Goal: Check status: Check status

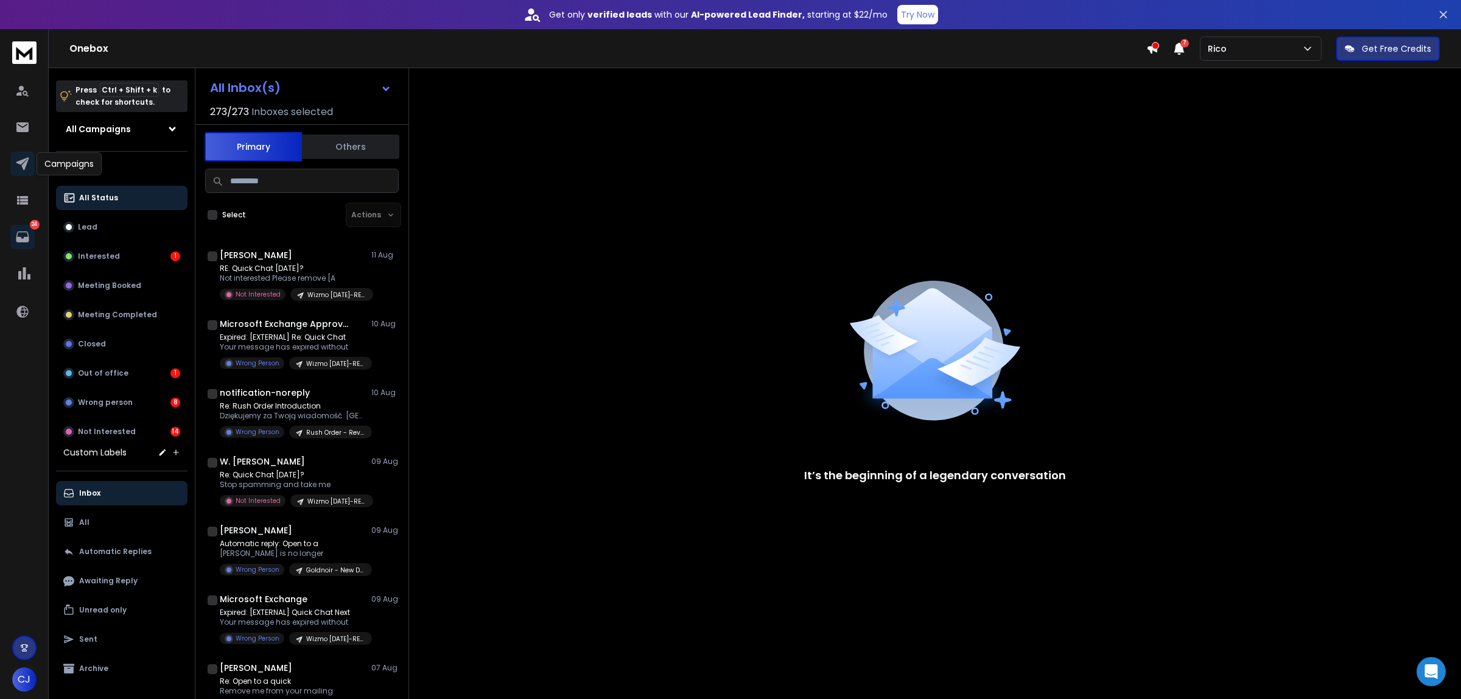
click at [20, 165] on icon at bounding box center [22, 163] width 15 height 15
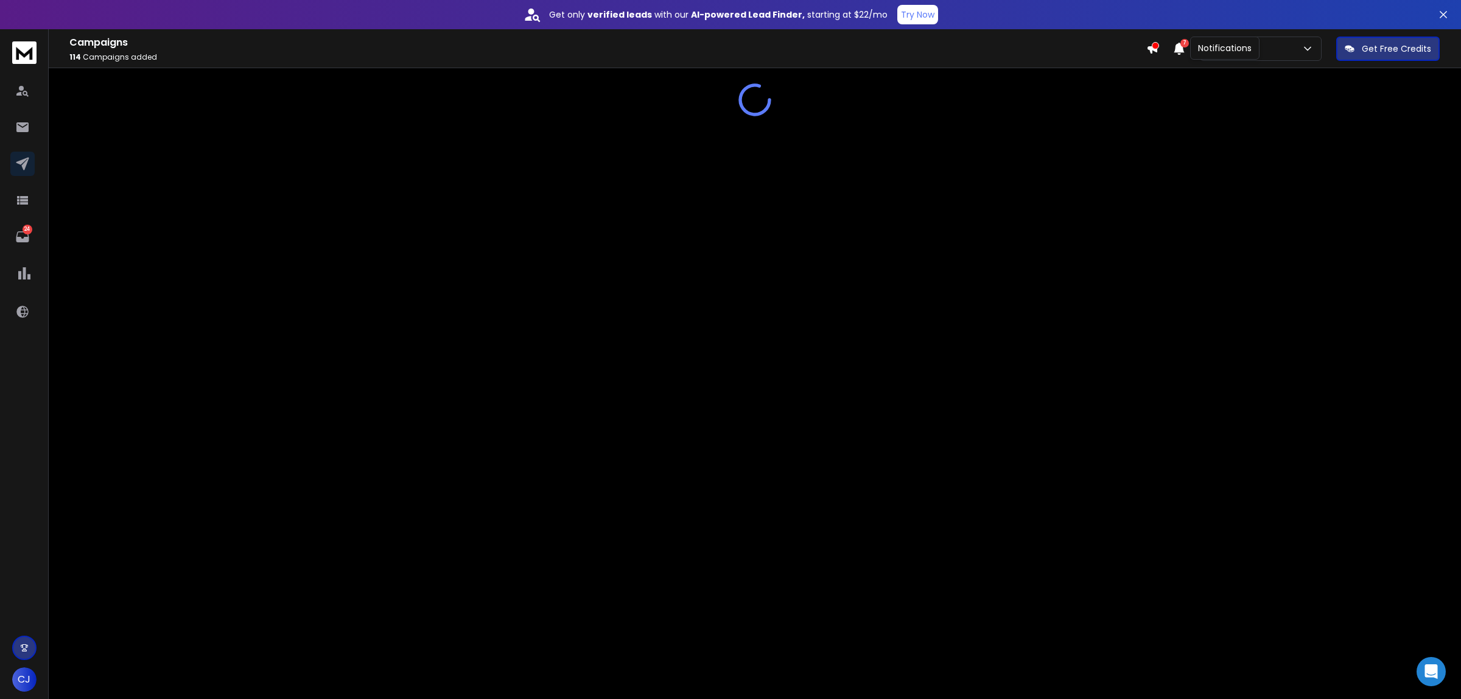
click at [1183, 44] on span "7" at bounding box center [1184, 43] width 9 height 9
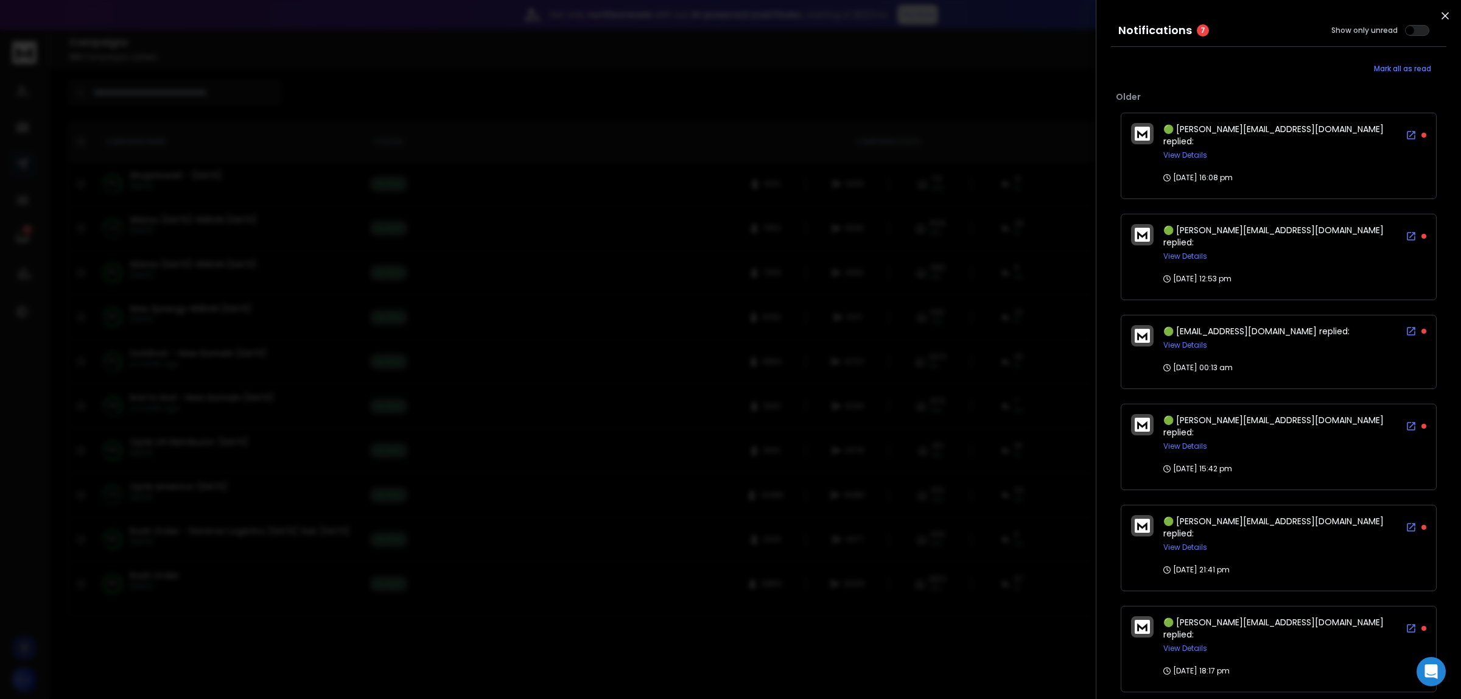
click at [1442, 18] on icon "button" at bounding box center [1445, 16] width 12 height 12
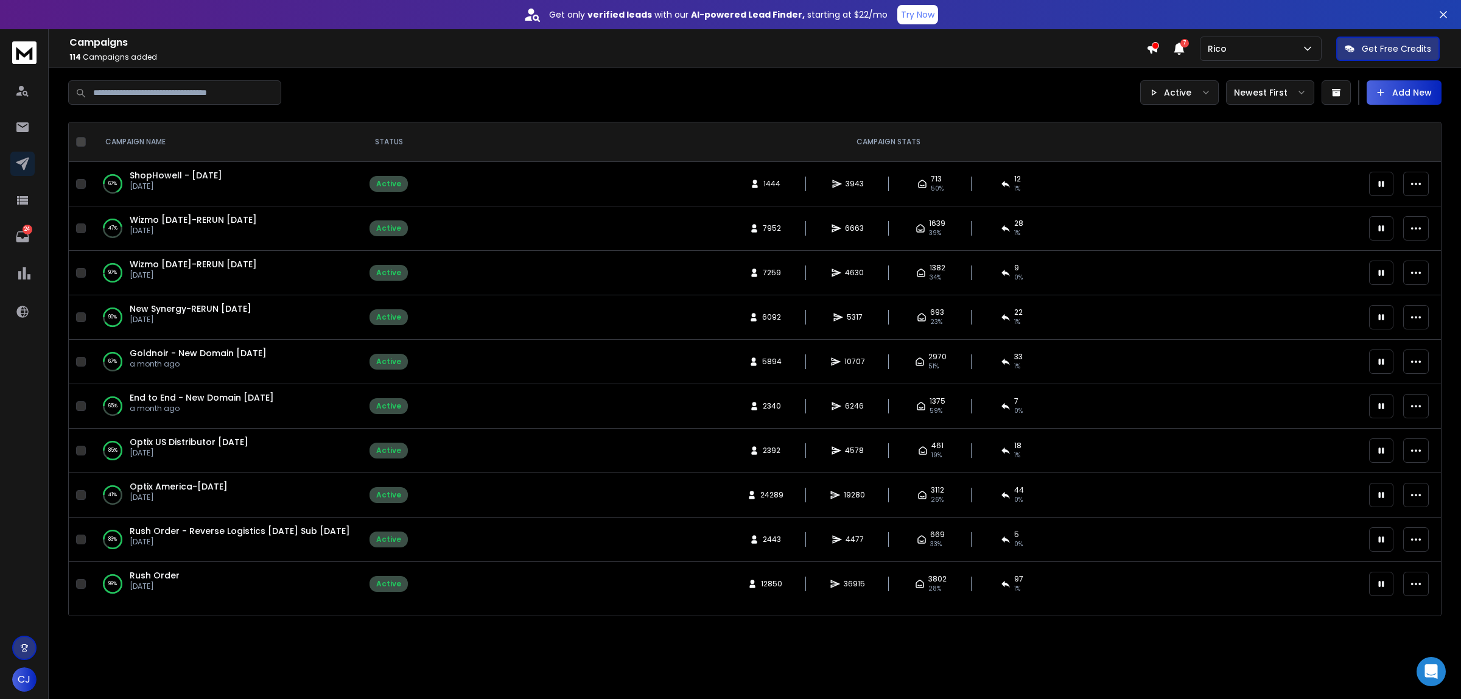
click at [1041, 46] on h1 "Campaigns" at bounding box center [607, 42] width 1077 height 15
click at [646, 101] on div at bounding box center [411, 92] width 687 height 24
click at [946, 71] on div "Campaigns 114 Campaigns Added Active Newest First Add New CAMPAIGN NAME STATUS …" at bounding box center [755, 348] width 1412 height 560
click at [27, 234] on p "24" at bounding box center [28, 230] width 10 height 10
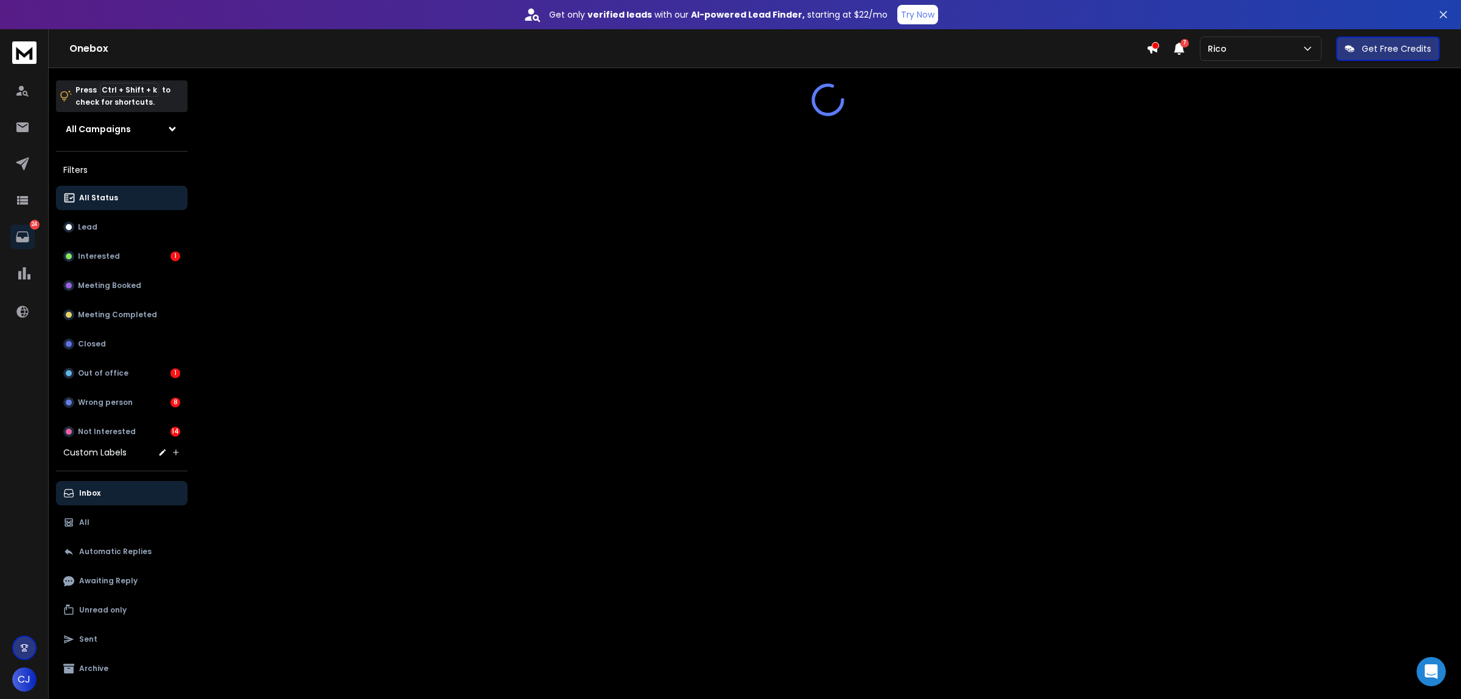
click at [988, 55] on h1 "Onebox" at bounding box center [607, 48] width 1077 height 15
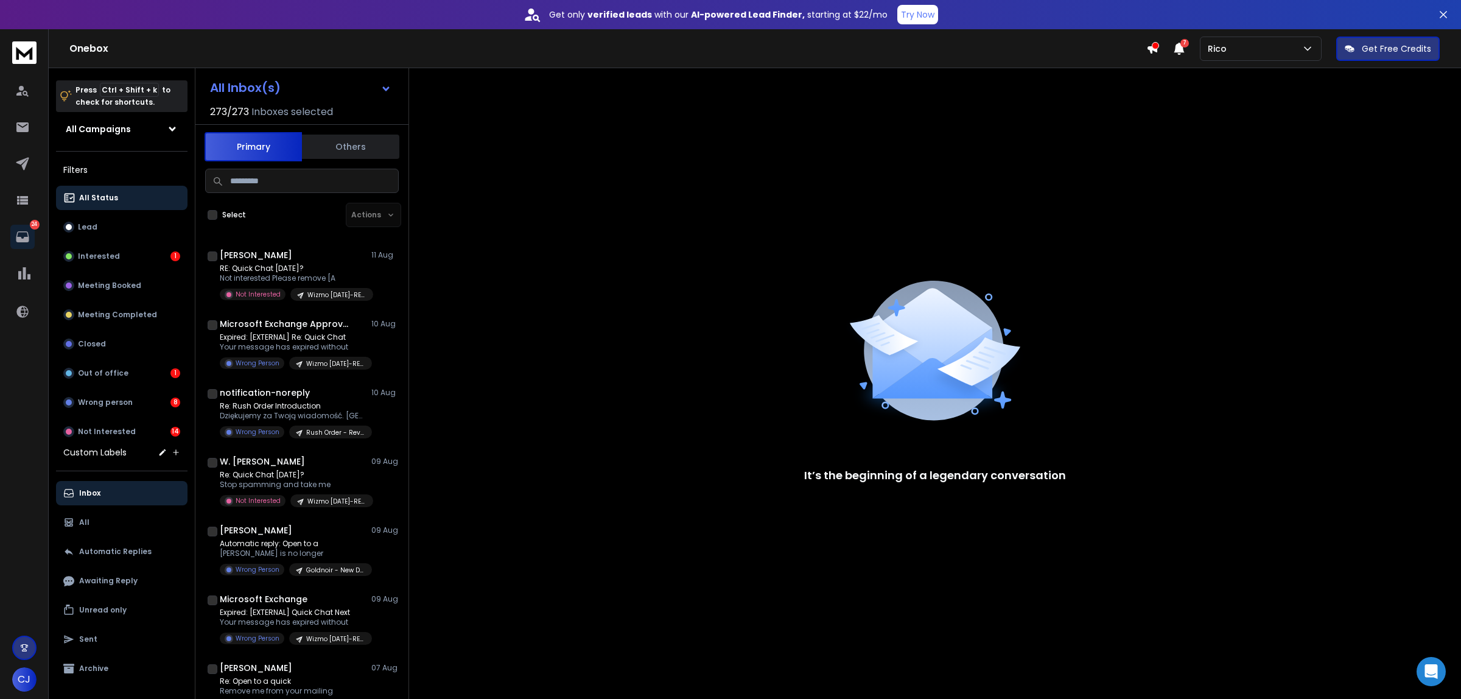
click at [595, 58] on div "Onebox 7 Rico Get Free Credits" at bounding box center [730, 48] width 1461 height 39
click at [20, 159] on icon at bounding box center [22, 163] width 15 height 15
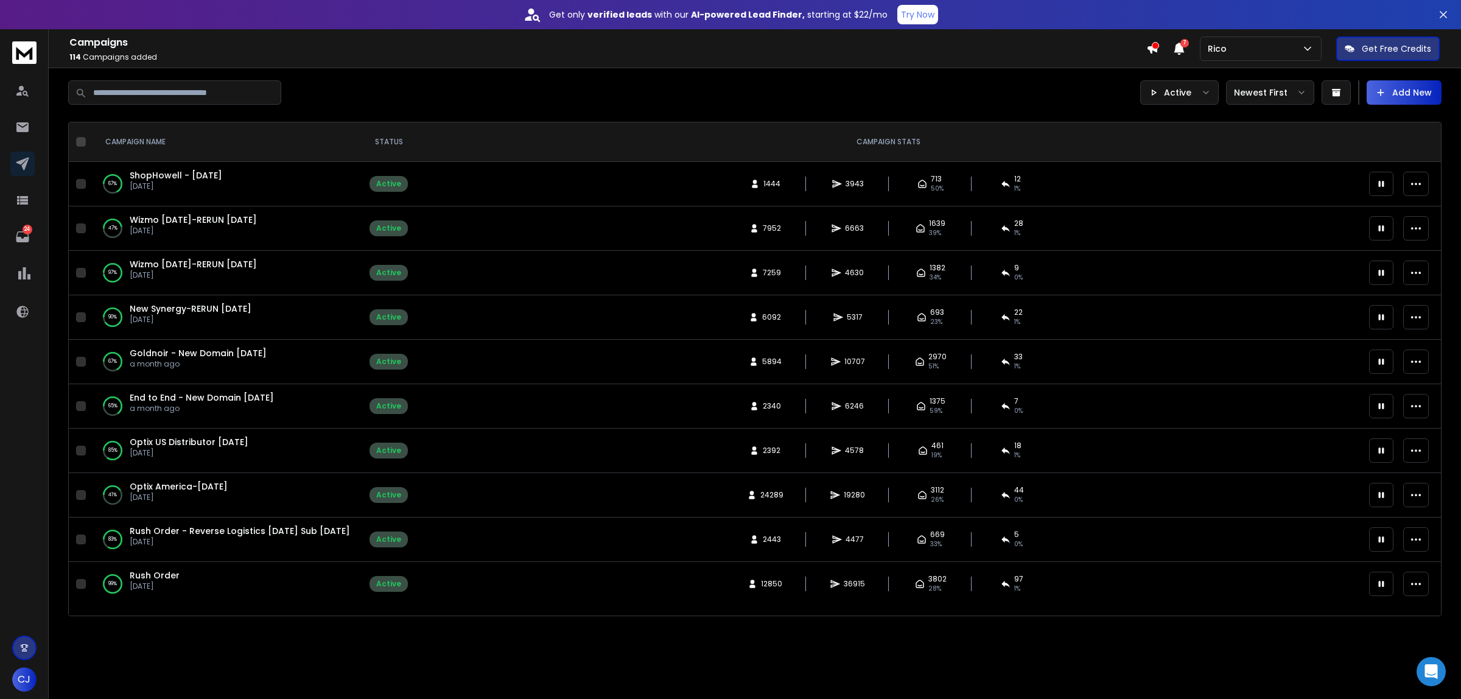
click at [595, 184] on div "1444 3943 713 50 % 12 1 %" at bounding box center [888, 183] width 932 height 19
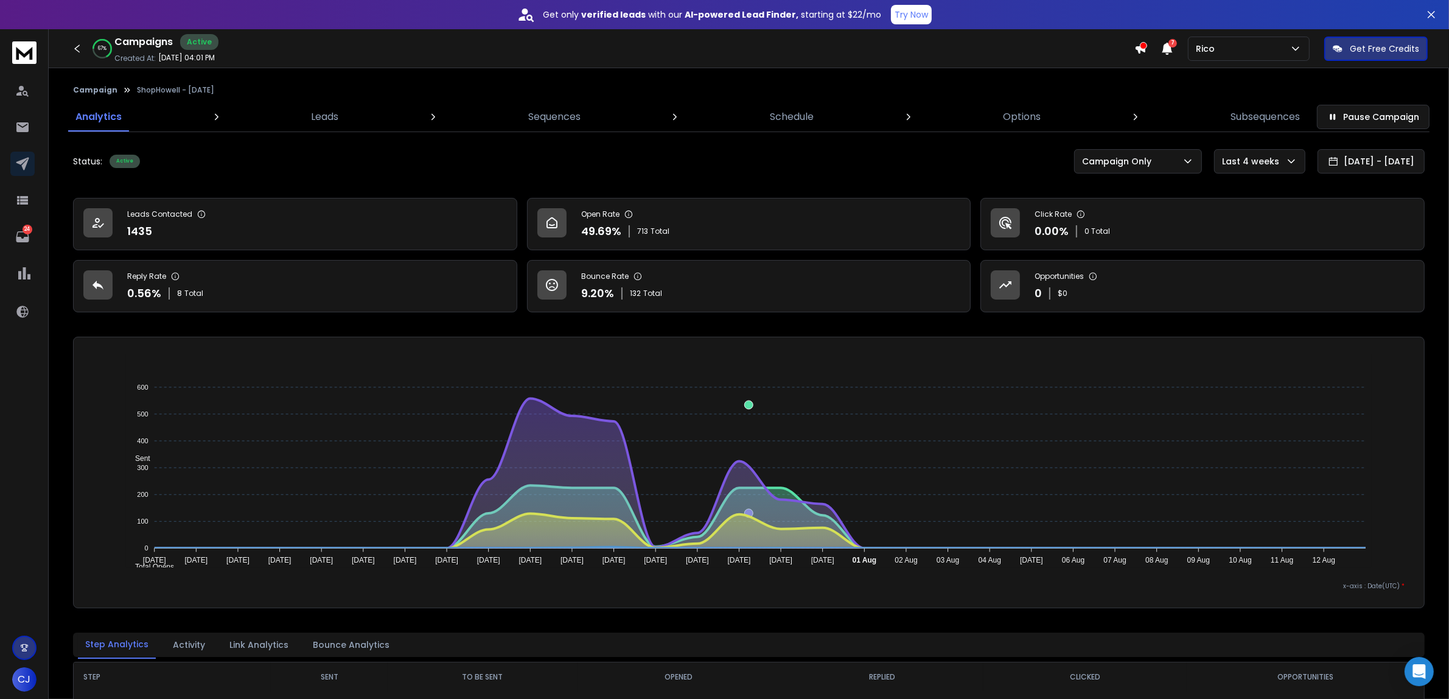
click at [878, 168] on div "Status: Active Pause Campaign Campaign Only Last 4 weeks [DATE] - [DATE]" at bounding box center [749, 161] width 1352 height 24
